Goal: Task Accomplishment & Management: Manage account settings

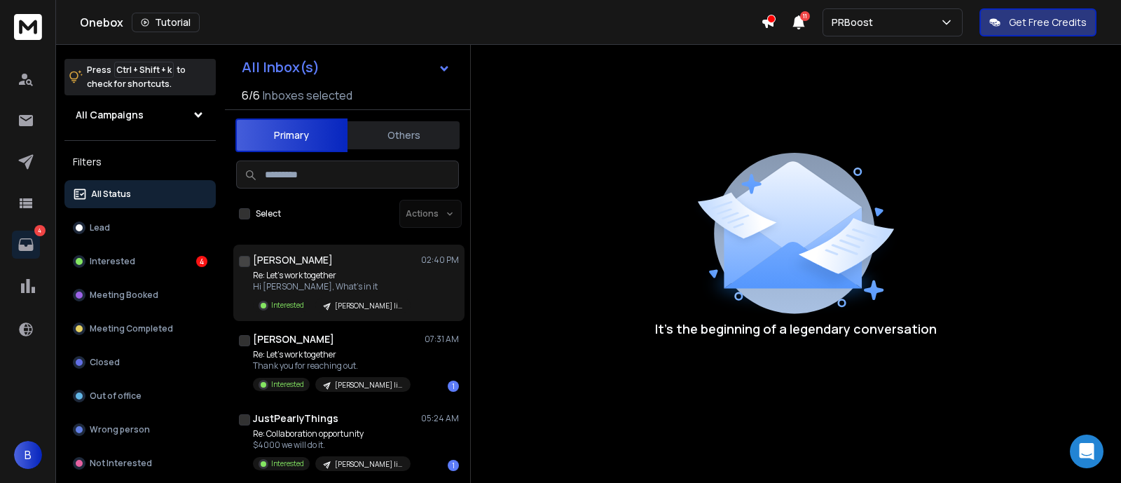
click at [347, 278] on p "Re: Let's work together" at bounding box center [332, 275] width 158 height 11
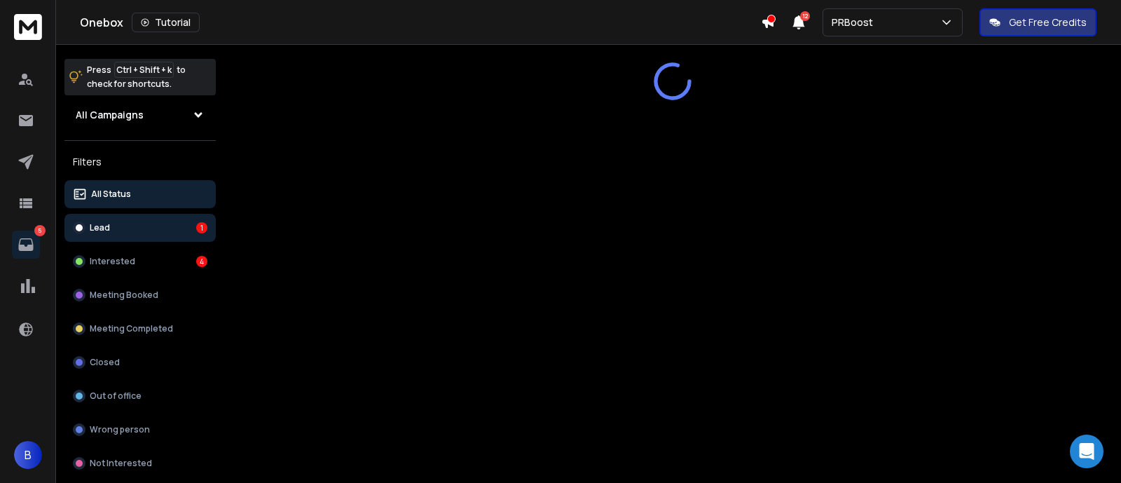
click at [160, 223] on button "Lead 1" at bounding box center [139, 228] width 151 height 28
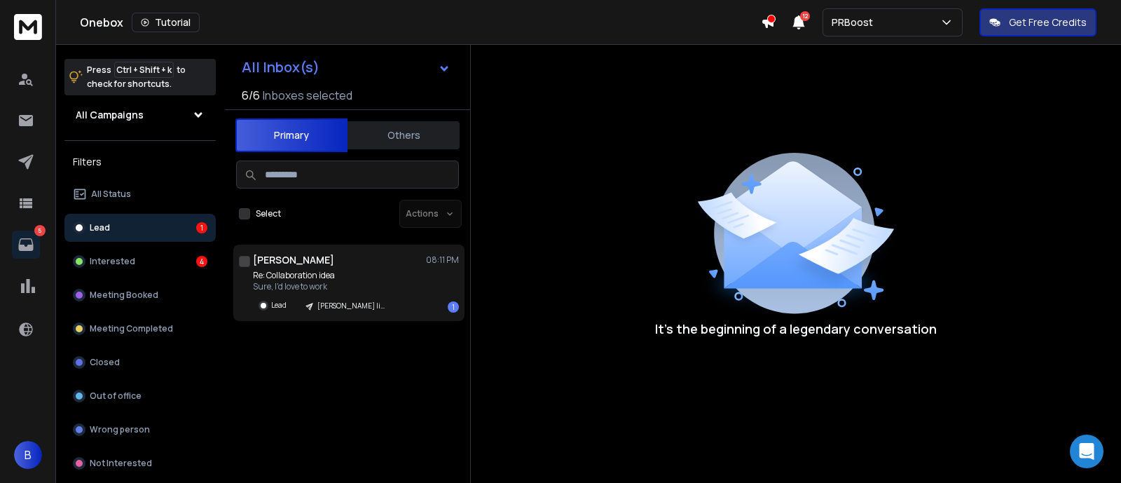
click at [399, 261] on div "Bryan 08:11 PM" at bounding box center [356, 260] width 206 height 14
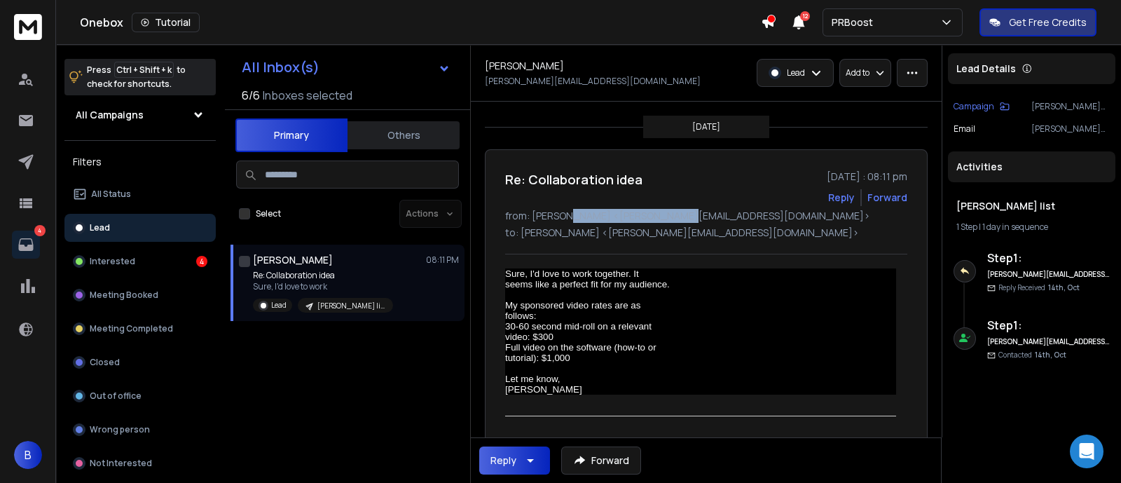
drag, startPoint x: 564, startPoint y: 212, endPoint x: 673, endPoint y: 213, distance: 108.6
click at [673, 213] on p "from: Bryan <bryan@invertmedia.net>" at bounding box center [706, 216] width 402 height 14
copy p "bryan@invertmedia.net"
click at [538, 216] on p "from: Bryan <bryan@invertmedia.net>" at bounding box center [706, 216] width 402 height 14
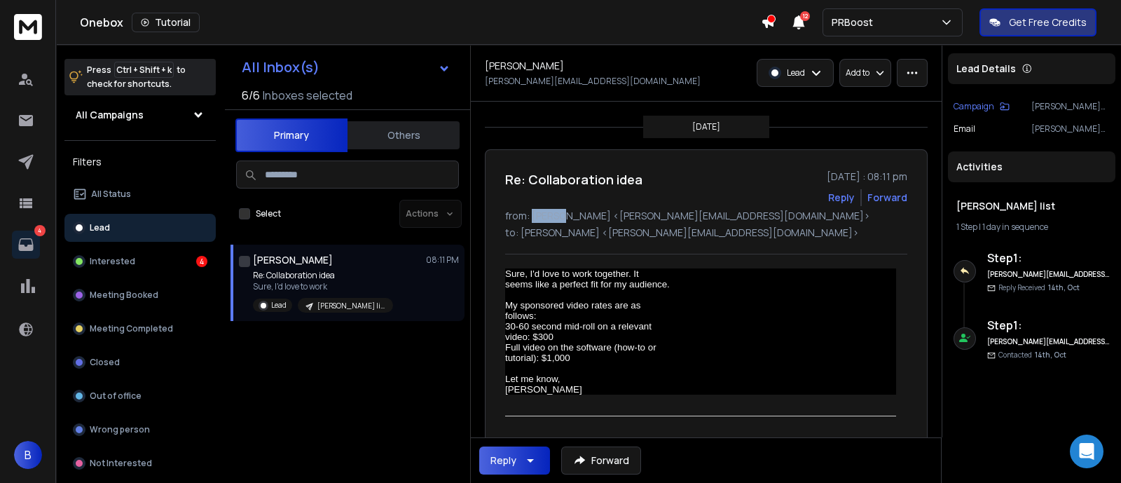
copy p "Bryan"
click at [904, 70] on button "button" at bounding box center [912, 73] width 31 height 28
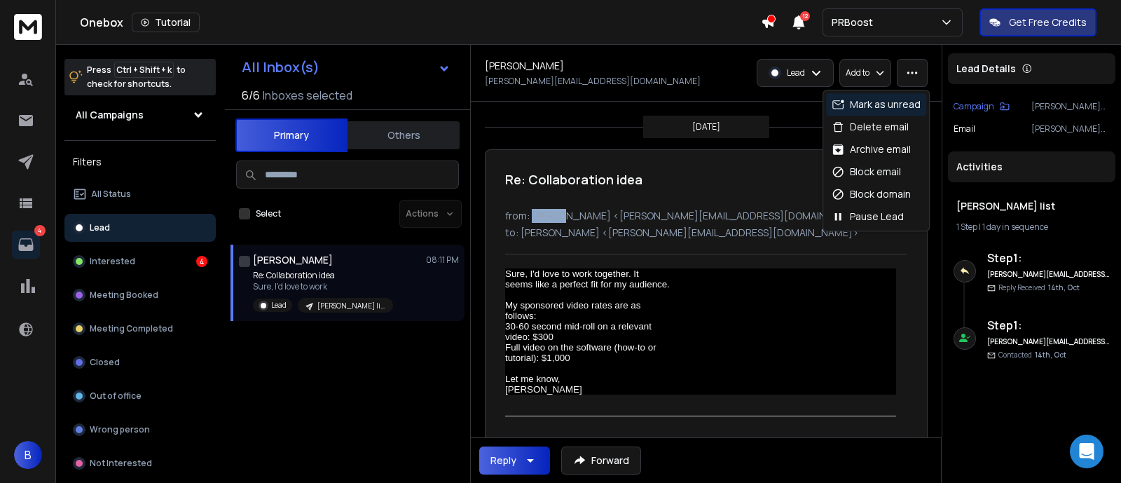
click at [898, 112] on div "Mark as unread" at bounding box center [876, 104] width 100 height 22
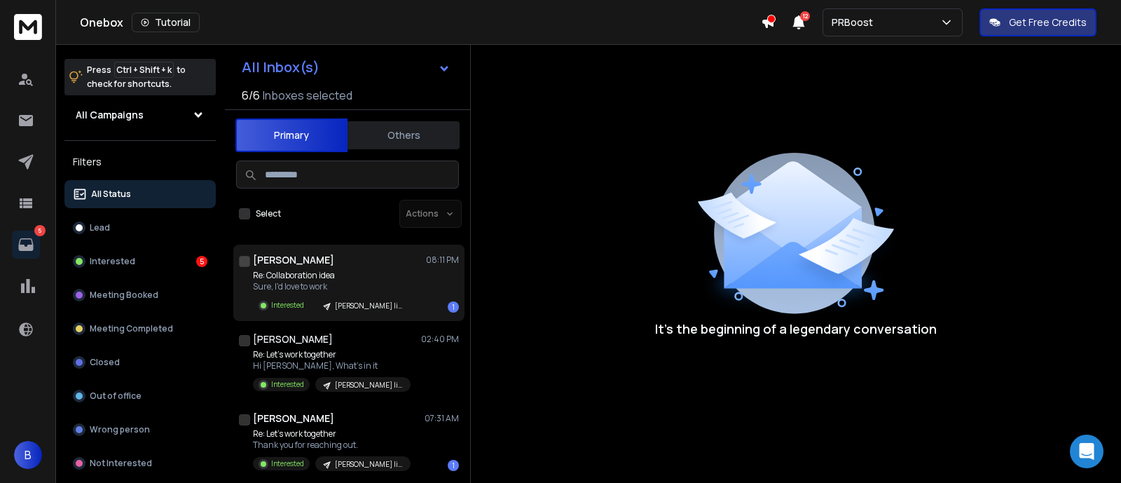
click at [317, 264] on div "Bryan 08:11 PM" at bounding box center [356, 260] width 206 height 14
